Goal: Information Seeking & Learning: Find contact information

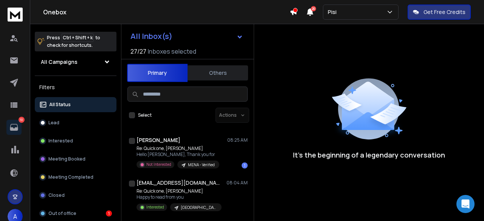
click at [58, 101] on div "All Status" at bounding box center [54, 105] width 31 height 8
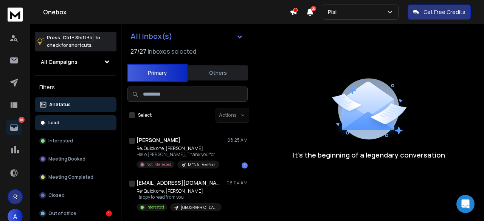
click at [49, 124] on p "Lead" at bounding box center [53, 123] width 11 height 6
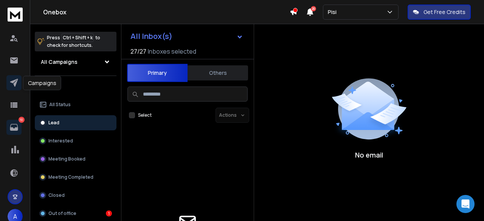
click at [17, 81] on icon at bounding box center [14, 83] width 8 height 8
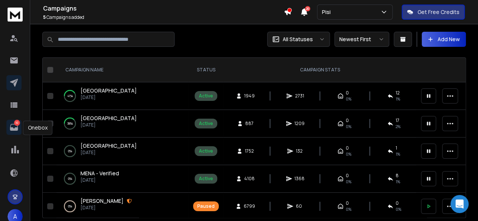
click at [14, 129] on icon at bounding box center [14, 127] width 8 height 7
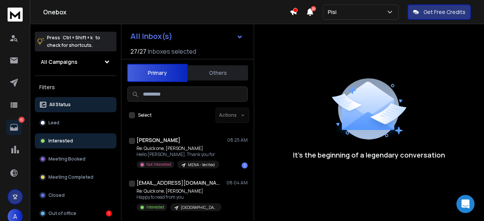
click at [74, 137] on button "Interested" at bounding box center [76, 140] width 82 height 15
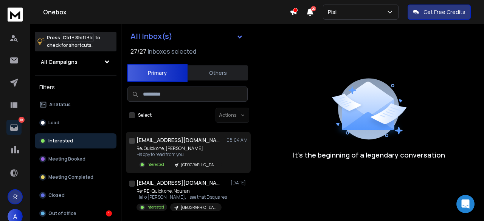
click at [187, 148] on p "Re: Quick one, [PERSON_NAME]" at bounding box center [178, 148] width 85 height 6
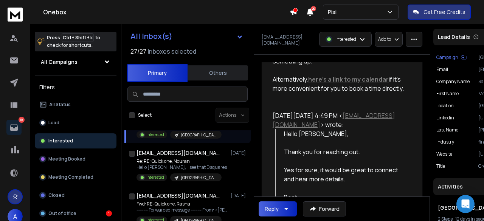
scroll to position [32, 0]
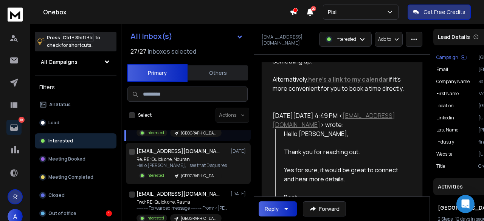
click at [202, 161] on p "Re: RE: Quick one, Nouran" at bounding box center [181, 159] width 90 height 6
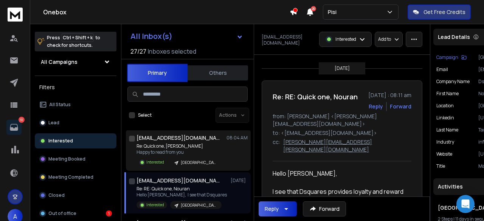
scroll to position [0, 0]
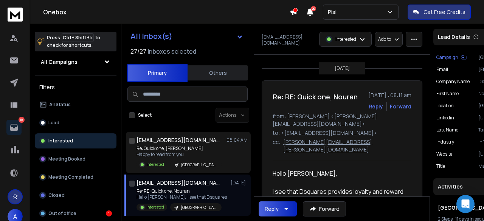
click at [198, 149] on div "Re: Quick one, [PERSON_NAME] Happy to read from you Interested [GEOGRAPHIC_DATA]" at bounding box center [191, 156] width 111 height 23
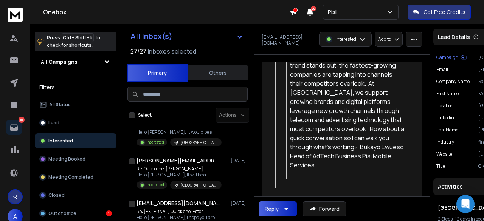
scroll to position [151, 0]
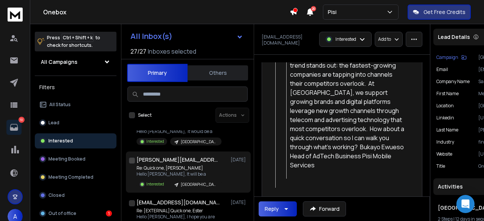
click at [189, 163] on h1 "[PERSON_NAME][EMAIL_ADDRESS][DOMAIN_NAME]" at bounding box center [177, 160] width 83 height 8
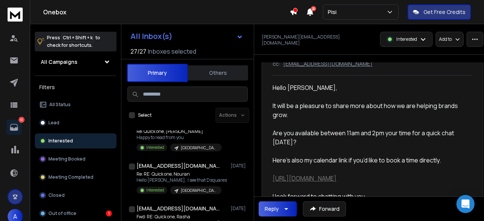
scroll to position [0, 0]
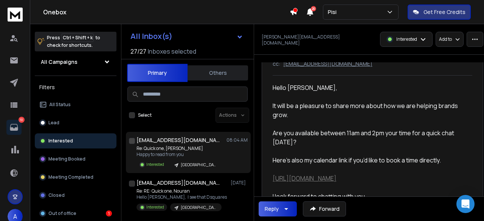
click at [204, 141] on div "[EMAIL_ADDRESS][DOMAIN_NAME] 08:04 AM" at bounding box center [191, 140] width 111 height 8
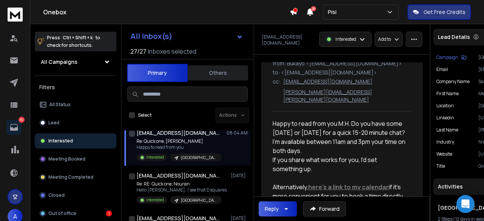
scroll to position [11, 0]
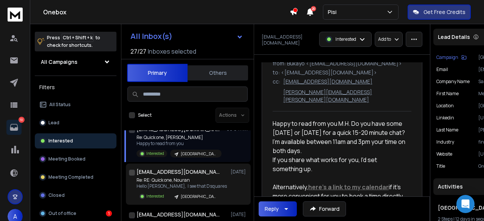
click at [191, 183] on p "Re: RE: Quick one, Nouran" at bounding box center [181, 180] width 90 height 6
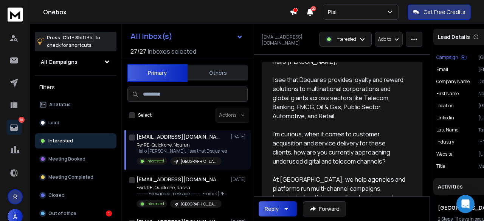
scroll to position [46, 0]
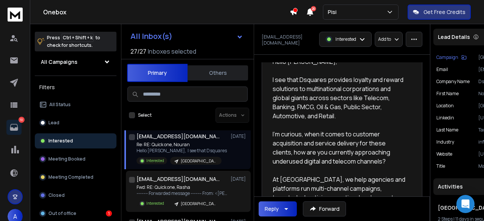
click at [197, 185] on p "Fwd: RE: Quick one, Rasha" at bounding box center [181, 187] width 91 height 6
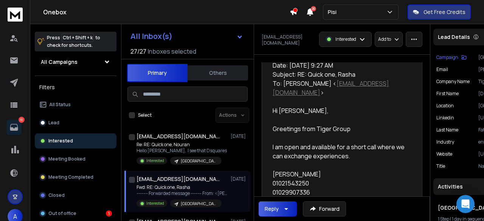
scroll to position [155, 0]
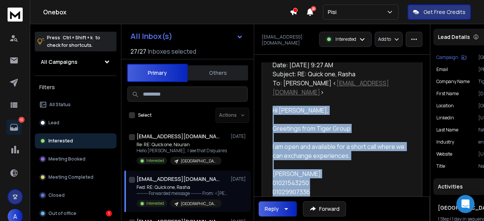
drag, startPoint x: 310, startPoint y: 167, endPoint x: 272, endPoint y: 84, distance: 91.3
copy div "Hi [PERSON_NAME], Greetings from Tiger Group I am open and available for a shor…"
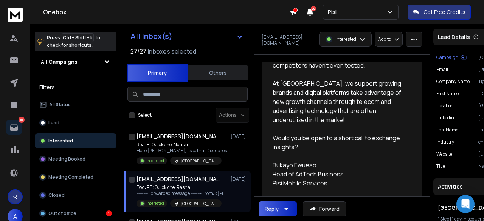
scroll to position [6, 0]
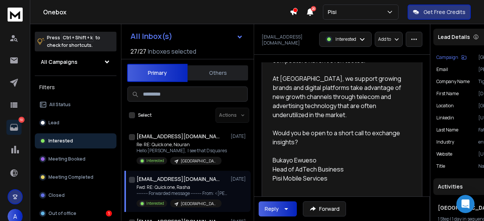
scroll to position [1061, 0]
drag, startPoint x: 304, startPoint y: 149, endPoint x: 367, endPoint y: 148, distance: 63.1
copy p "[DOMAIN_NAME]"
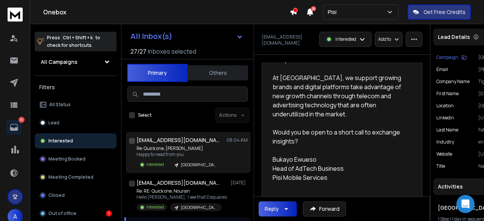
scroll to position [27, 0]
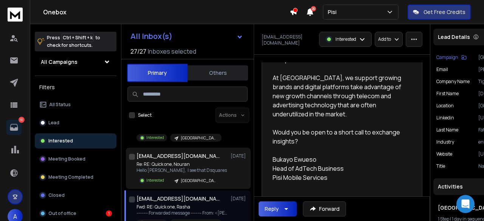
click at [208, 161] on div "[EMAIL_ADDRESS][DOMAIN_NAME] [DATE] Re: RE: Quick one, [PERSON_NAME] Hello [PER…" at bounding box center [191, 168] width 111 height 32
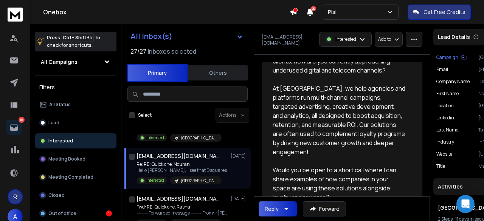
scroll to position [0, 0]
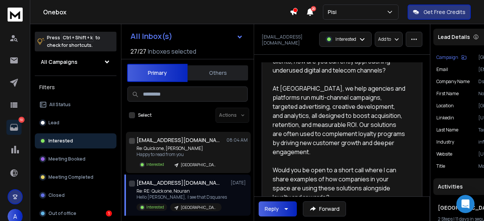
click at [196, 150] on div "Re: Quick one, [PERSON_NAME] Happy to read from you Interested [GEOGRAPHIC_DATA]" at bounding box center [191, 156] width 111 height 23
